Goal: Task Accomplishment & Management: Manage account settings

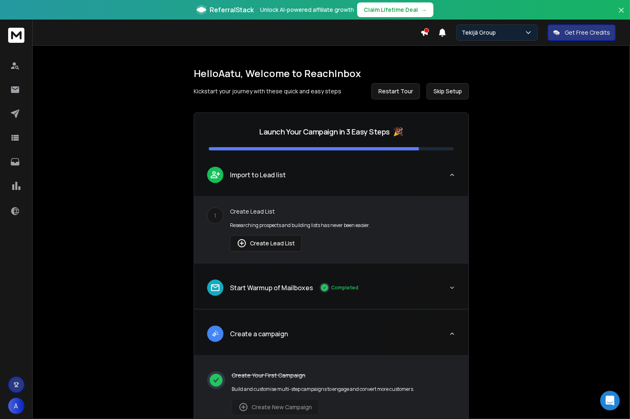
click at [497, 34] on p "Tekijä Group" at bounding box center [481, 33] width 38 height 8
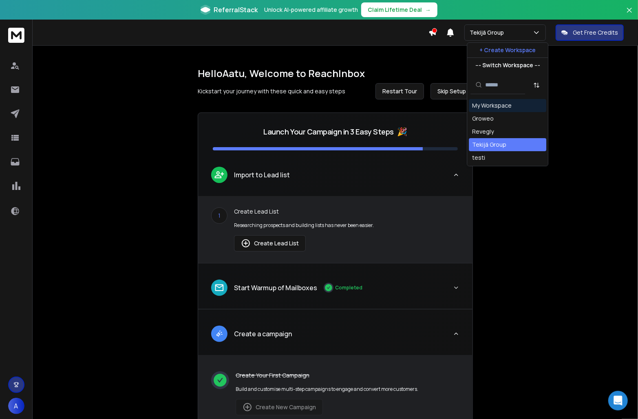
click at [597, 250] on div "Hello [PERSON_NAME] , Welcome to ReachInbox Kickstart your journey with these q…" at bounding box center [335, 378] width 579 height 648
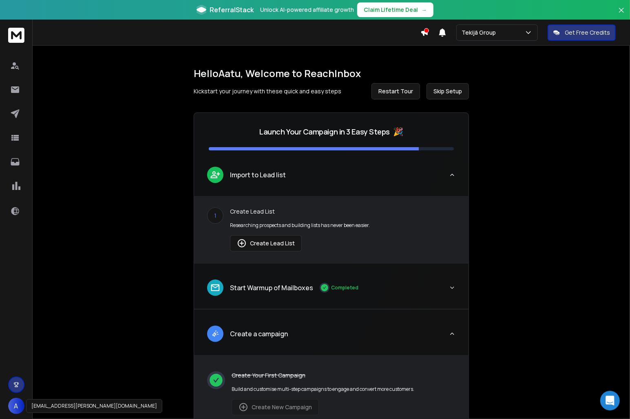
click at [19, 406] on span "A" at bounding box center [16, 406] width 16 height 16
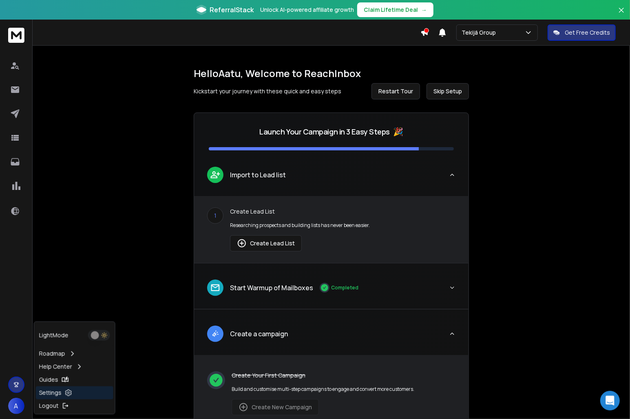
click at [73, 390] on div "Settings" at bounding box center [74, 393] width 77 height 13
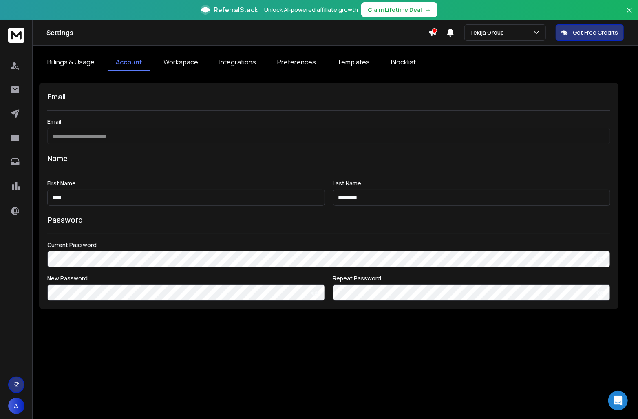
click at [181, 61] on link "Workspace" at bounding box center [180, 62] width 51 height 17
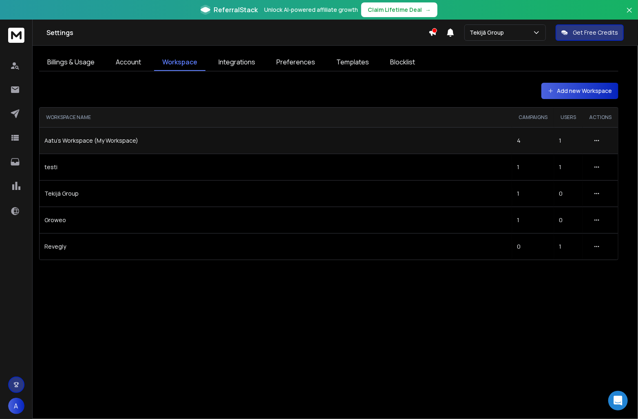
click at [317, 140] on td "Aatu's Workspace (My Workspace)" at bounding box center [276, 140] width 473 height 27
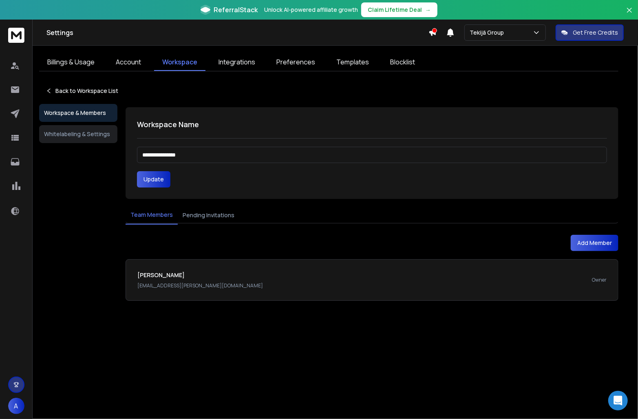
click at [46, 89] on icon at bounding box center [49, 91] width 7 height 7
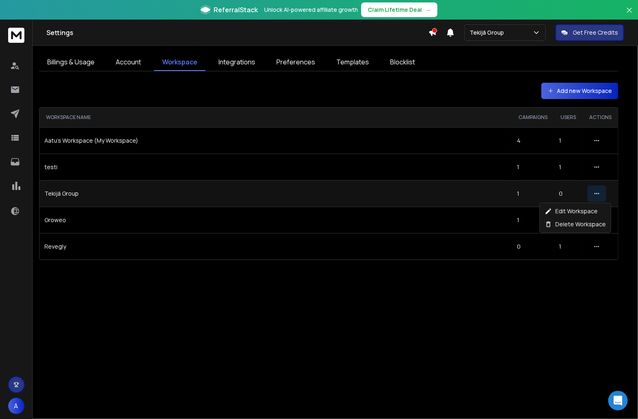
click at [604, 189] on button "button" at bounding box center [597, 194] width 19 height 16
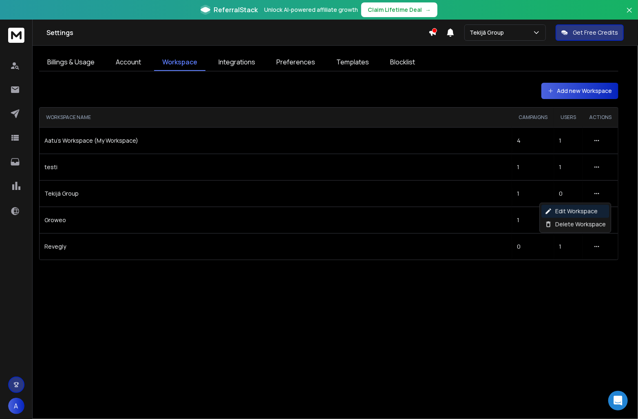
click at [595, 208] on p "Edit Workspace" at bounding box center [576, 211] width 42 height 8
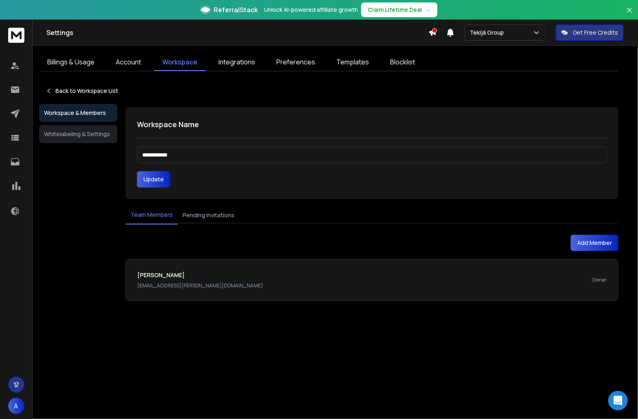
click at [159, 153] on input "**********" at bounding box center [372, 155] width 470 height 16
click at [137, 171] on button "Update" at bounding box center [153, 179] width 33 height 16
type input "**********"
click at [155, 183] on button "Update" at bounding box center [153, 179] width 33 height 16
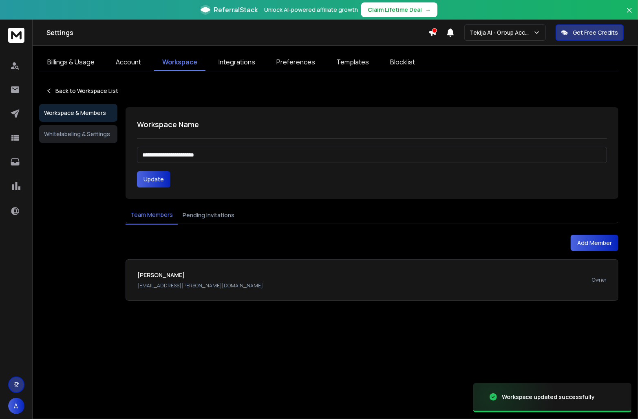
click at [202, 214] on button "Pending Invitations" at bounding box center [209, 215] width 62 height 18
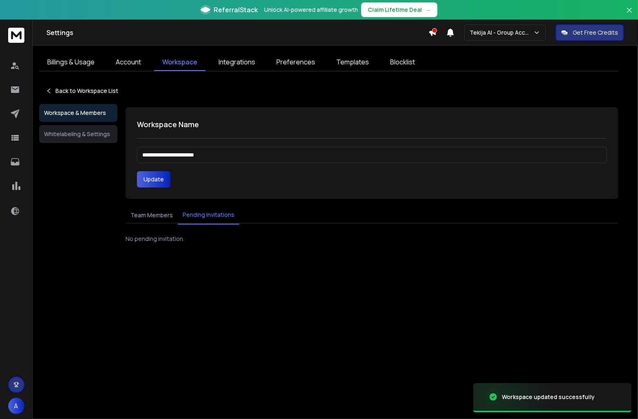
click at [152, 216] on button "Team Members" at bounding box center [152, 215] width 52 height 18
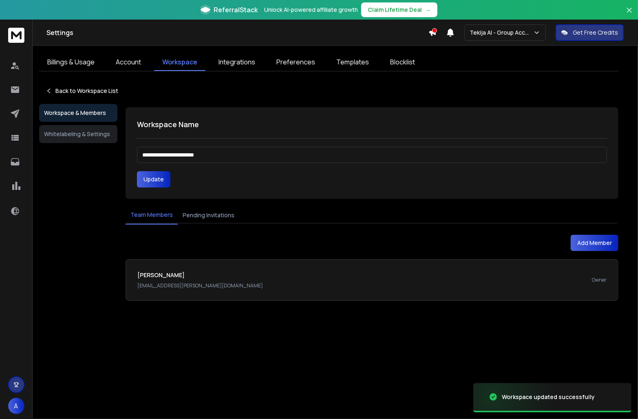
click at [83, 137] on button "Whitelabeling & Settings" at bounding box center [78, 134] width 78 height 18
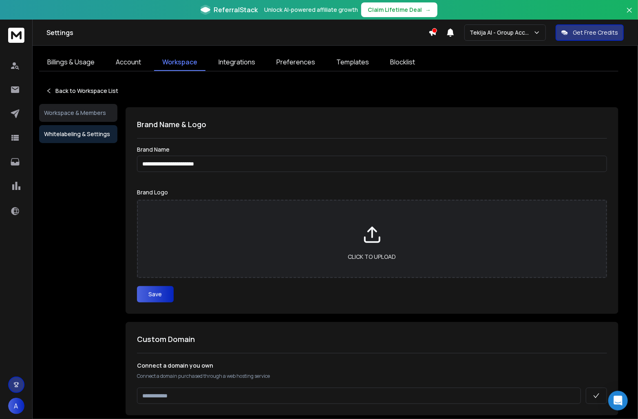
click at [56, 111] on button "Workspace & Members" at bounding box center [78, 113] width 78 height 18
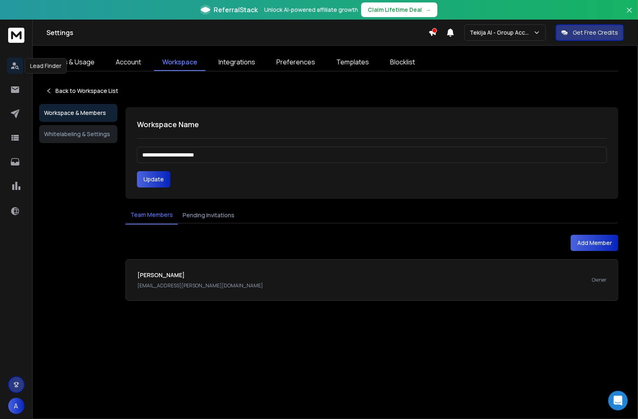
click at [15, 59] on link at bounding box center [15, 65] width 16 height 16
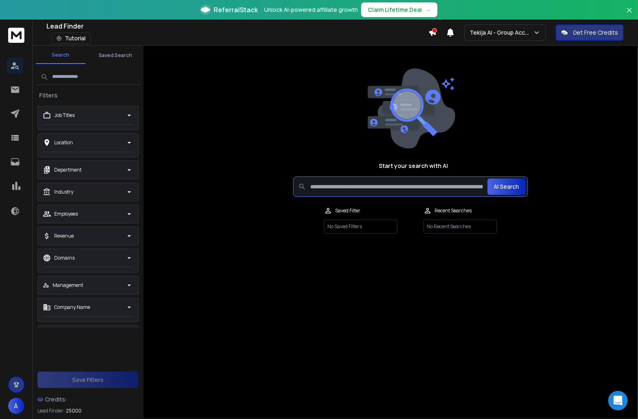
click at [378, 193] on textarea at bounding box center [397, 187] width 172 height 16
click at [99, 215] on div "Employees" at bounding box center [88, 214] width 91 height 8
click at [111, 190] on div "Industry" at bounding box center [88, 192] width 91 height 8
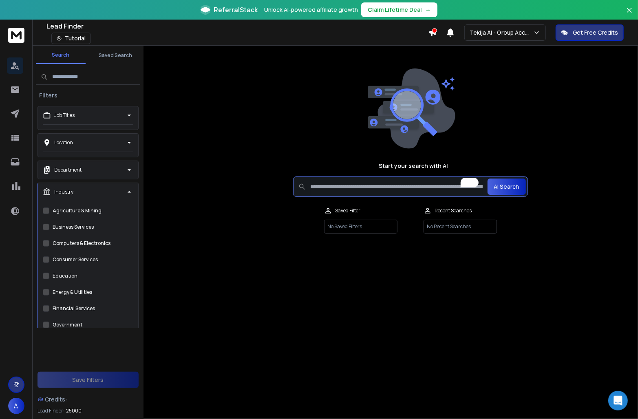
click at [111, 190] on div "Industry" at bounding box center [88, 192] width 91 height 8
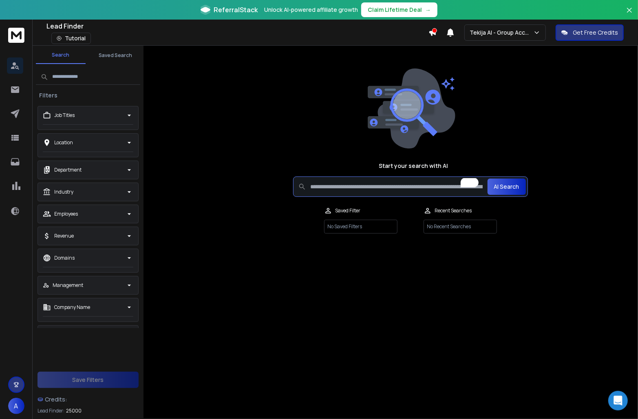
click at [108, 150] on div "Location" at bounding box center [88, 145] width 101 height 24
click at [113, 144] on div "Location" at bounding box center [88, 143] width 91 height 8
click at [46, 183] on button "Country" at bounding box center [46, 184] width 7 height 7
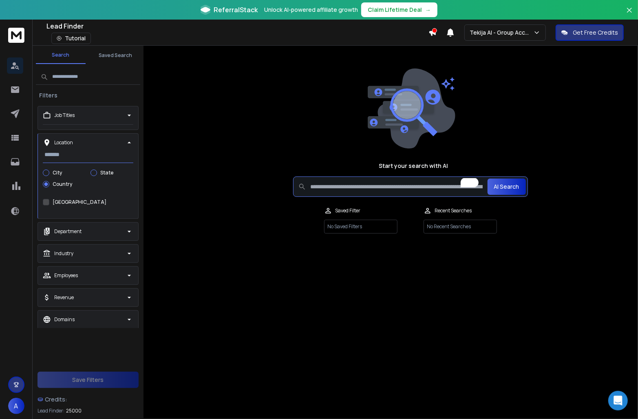
click at [77, 154] on input "*******" at bounding box center [88, 155] width 91 height 16
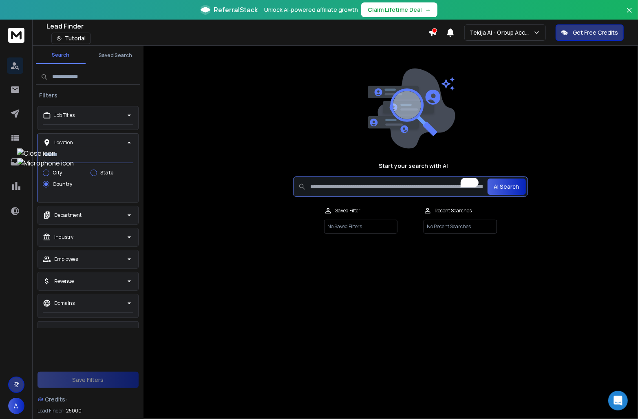
type input "*******"
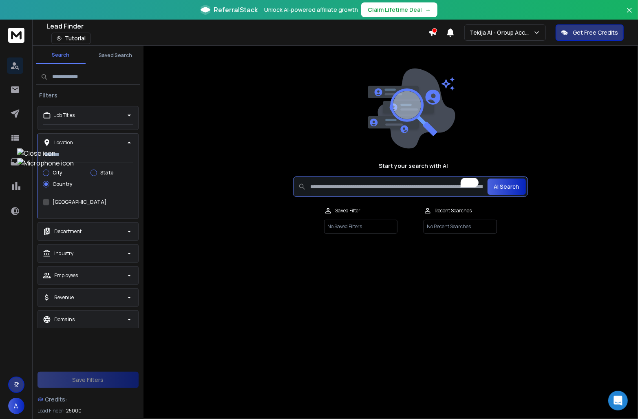
click at [45, 200] on button "[GEOGRAPHIC_DATA]" at bounding box center [46, 202] width 7 height 7
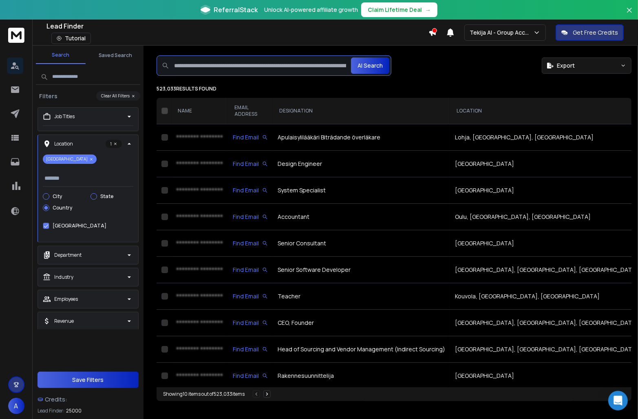
click at [111, 117] on div "Job Titles" at bounding box center [88, 117] width 91 height 8
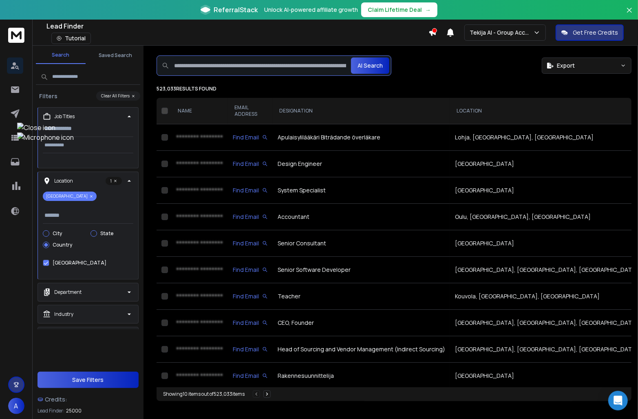
type input "**********"
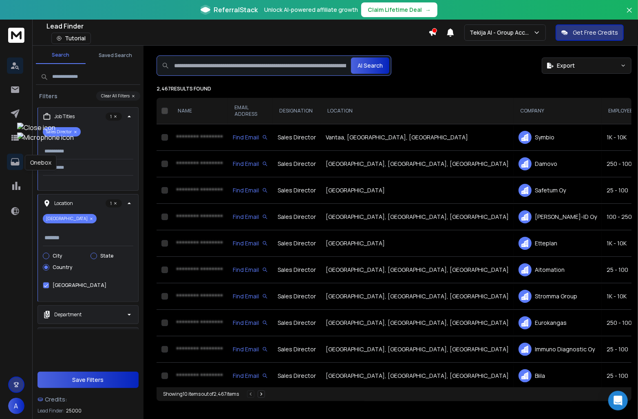
click at [16, 163] on icon at bounding box center [15, 161] width 9 height 7
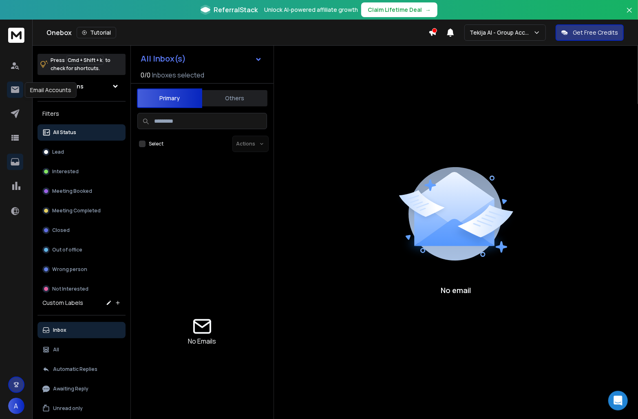
click at [17, 88] on icon at bounding box center [15, 89] width 8 height 7
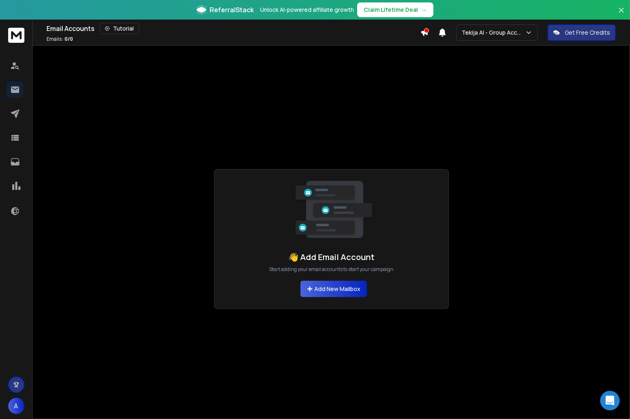
click at [311, 289] on icon at bounding box center [310, 289] width 6 height 6
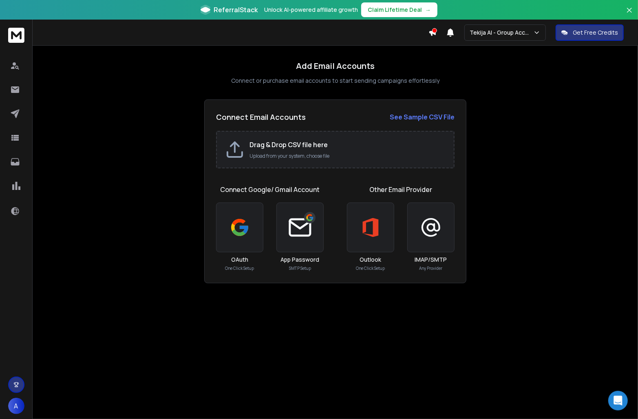
click at [252, 228] on div at bounding box center [239, 228] width 47 height 50
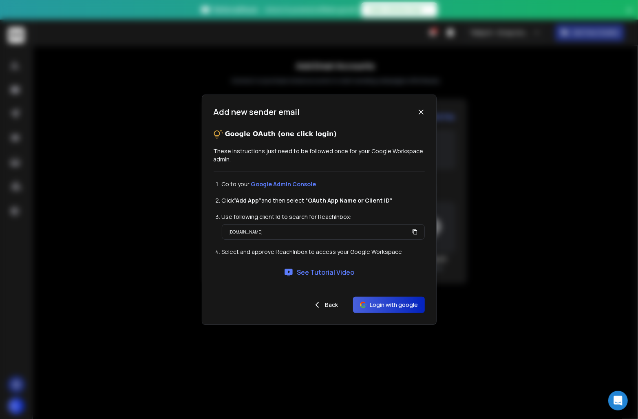
click at [341, 270] on link "See Tutorial Video" at bounding box center [319, 272] width 71 height 10
click at [479, 131] on div "Add new sender email Google OAuth (one click login) These instructions just nee…" at bounding box center [319, 209] width 638 height 247
click at [419, 113] on icon at bounding box center [421, 111] width 7 height 7
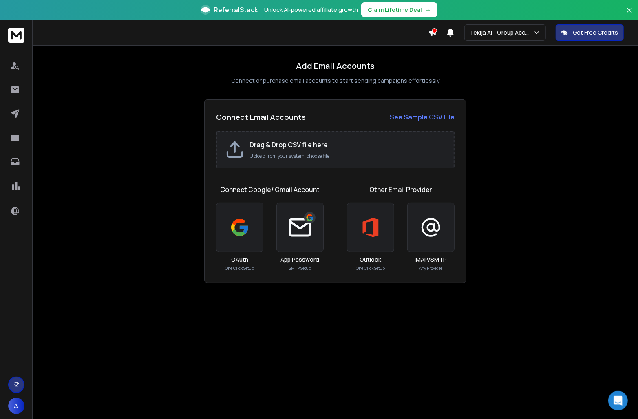
click at [307, 232] on icon at bounding box center [300, 227] width 24 height 24
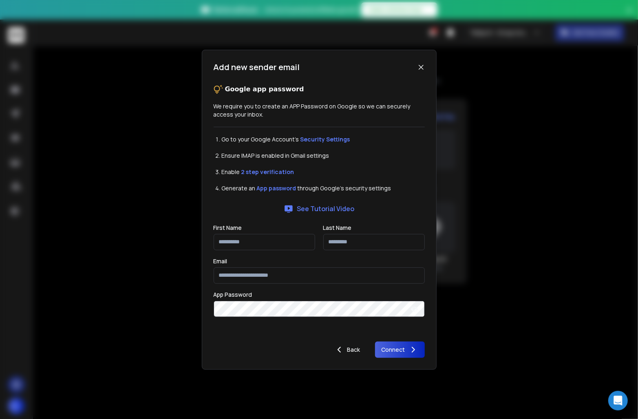
click at [422, 69] on icon at bounding box center [421, 67] width 7 height 7
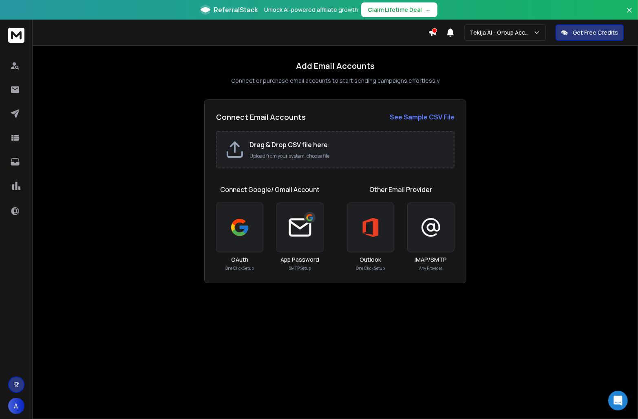
click at [250, 237] on icon at bounding box center [240, 227] width 20 height 24
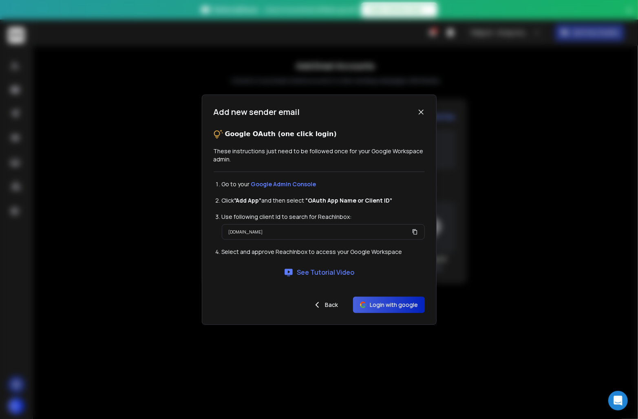
click at [424, 115] on icon at bounding box center [421, 111] width 7 height 7
